Goal: Find specific page/section: Find specific page/section

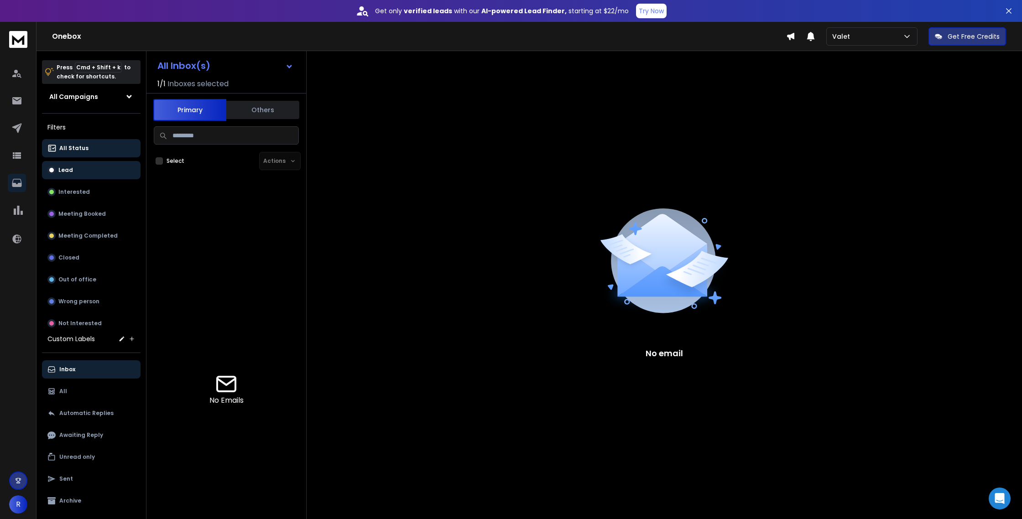
click at [70, 173] on p "Lead" at bounding box center [65, 170] width 15 height 7
click at [71, 186] on button "Interested" at bounding box center [91, 192] width 99 height 18
click at [73, 172] on button "Lead" at bounding box center [91, 170] width 99 height 18
click at [99, 386] on button "All" at bounding box center [91, 391] width 99 height 18
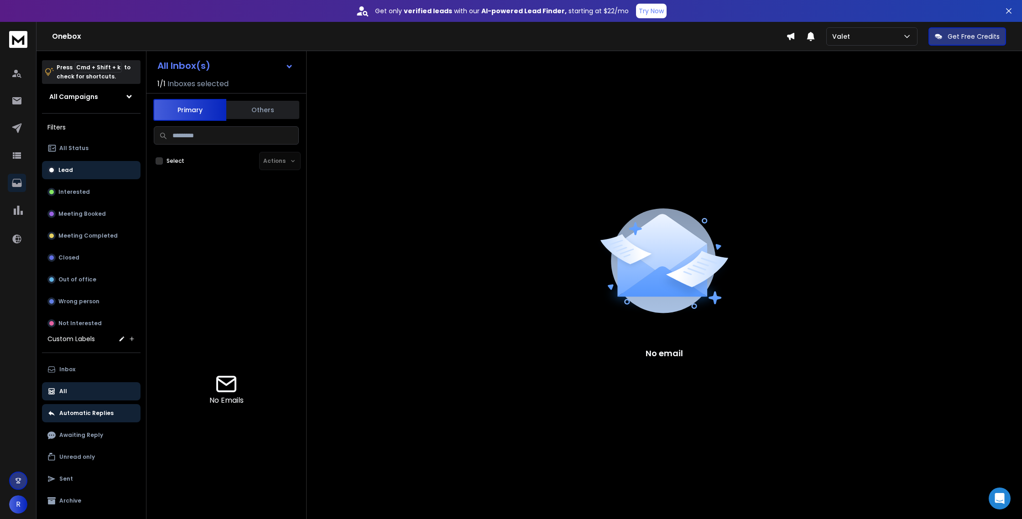
click at [100, 416] on p "Automatic Replies" at bounding box center [86, 413] width 54 height 7
click at [97, 429] on button "Awaiting Reply" at bounding box center [91, 435] width 99 height 18
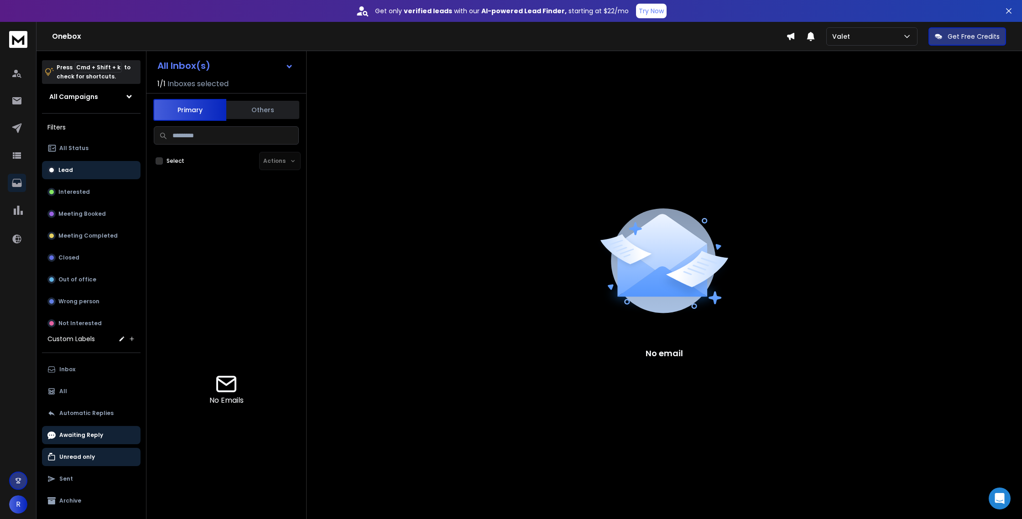
click at [78, 458] on p "Unread only" at bounding box center [77, 457] width 36 height 7
click at [77, 477] on button "Sent" at bounding box center [91, 479] width 99 height 18
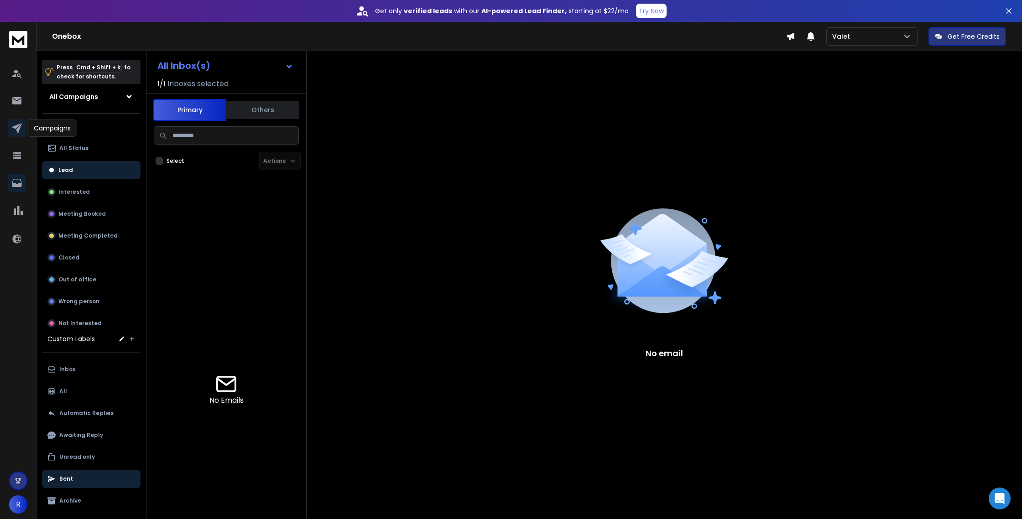
click at [21, 132] on icon at bounding box center [16, 128] width 11 height 11
